Goal: Task Accomplishment & Management: Use online tool/utility

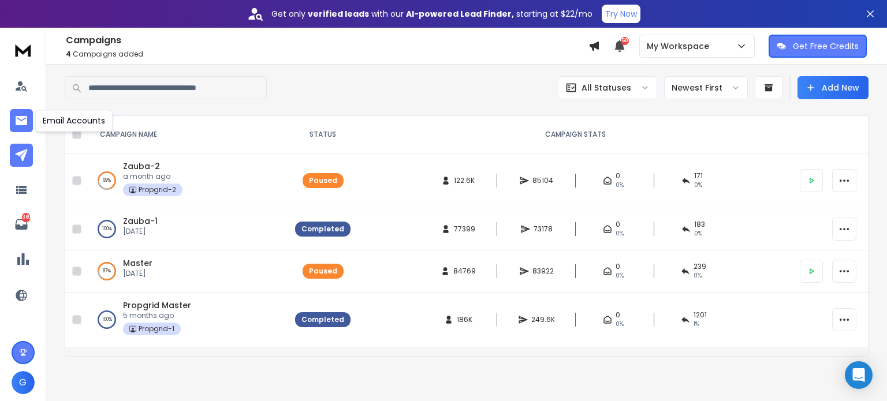
click at [30, 118] on link at bounding box center [21, 120] width 23 height 23
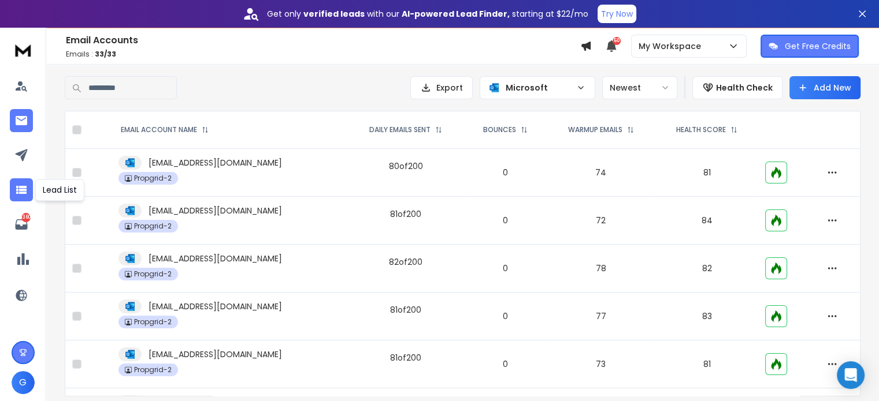
click at [26, 191] on icon at bounding box center [21, 190] width 10 height 8
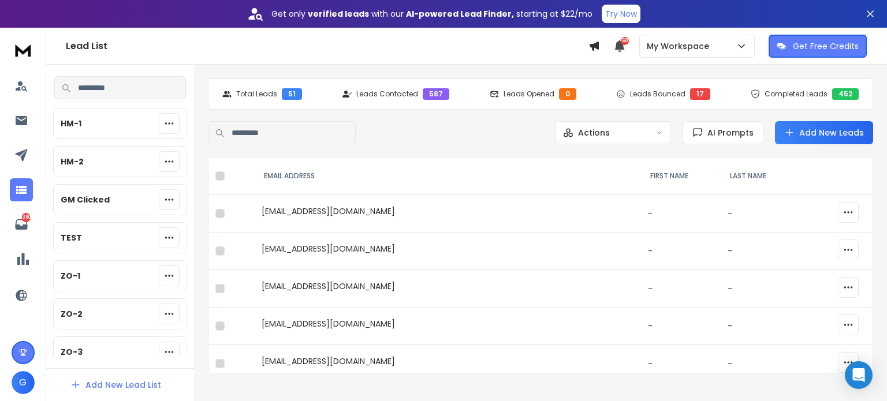
scroll to position [243, 0]
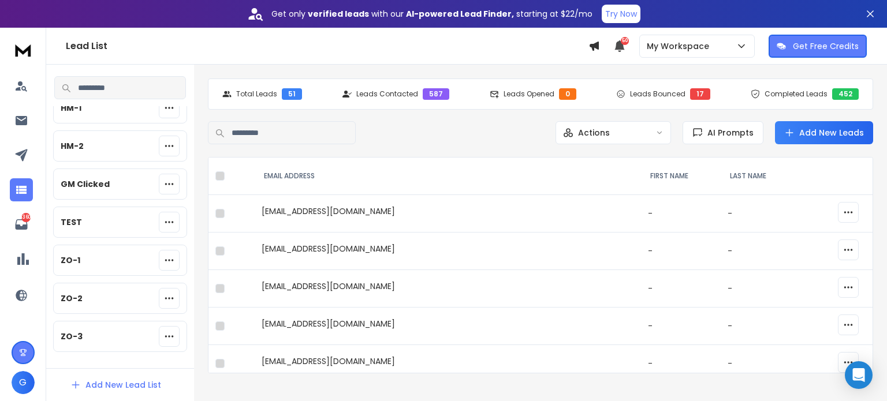
click at [87, 334] on div "ZO-3" at bounding box center [120, 336] width 134 height 31
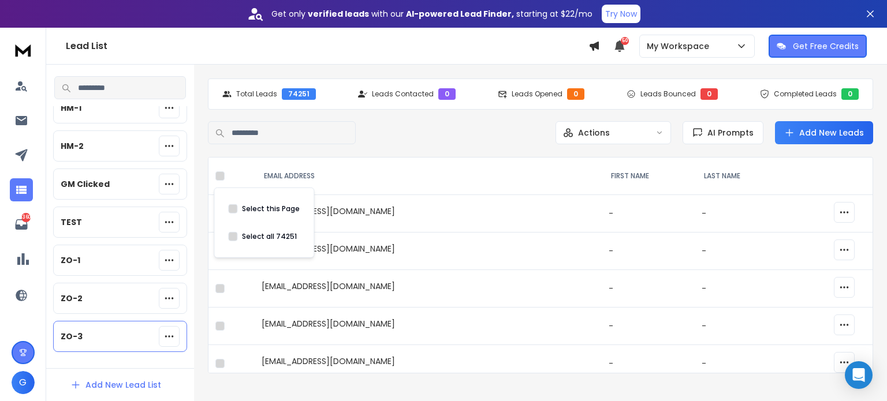
click at [230, 241] on button "Select this Page" at bounding box center [232, 236] width 9 height 9
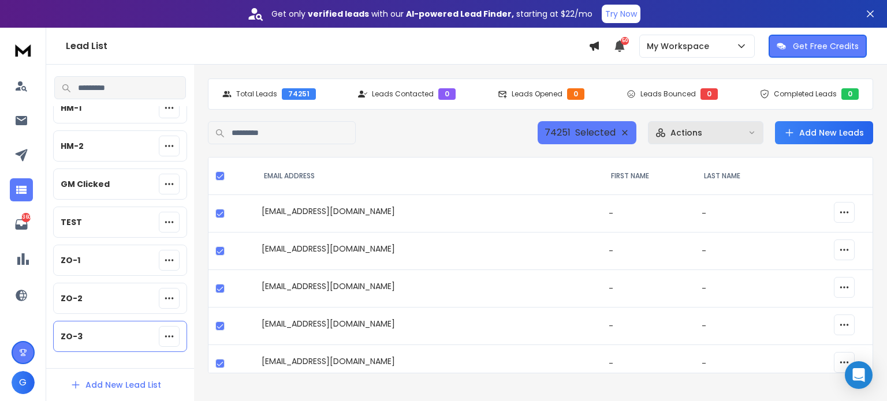
click at [734, 134] on div "Actions" at bounding box center [700, 133] width 88 height 12
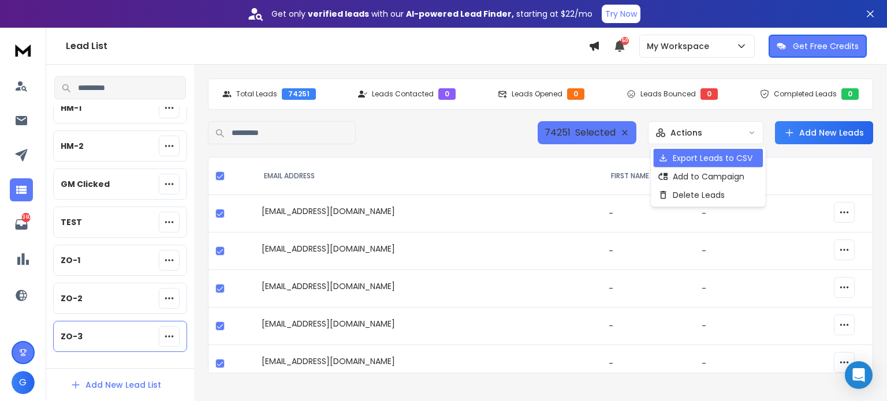
click at [729, 159] on p "Export Leads to CSV" at bounding box center [713, 158] width 80 height 12
